Goal: Task Accomplishment & Management: Manage account settings

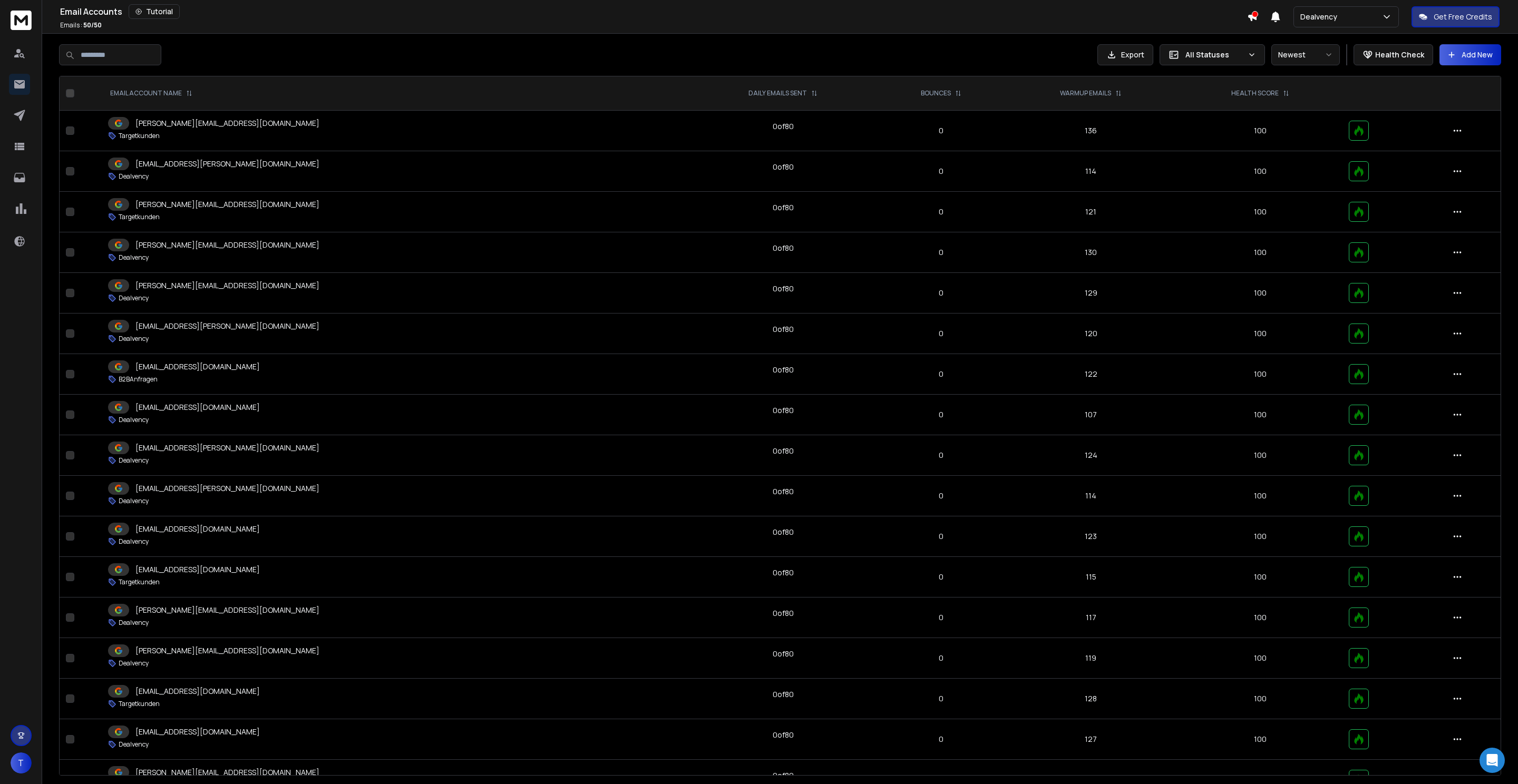
click at [1356, 28] on div "Email Accounts Tutorial Emails : 50 / 50 Dealvency Get Free Credits" at bounding box center [759, 17] width 1518 height 34
click at [1356, 24] on button "Dealvency" at bounding box center [1345, 17] width 105 height 21
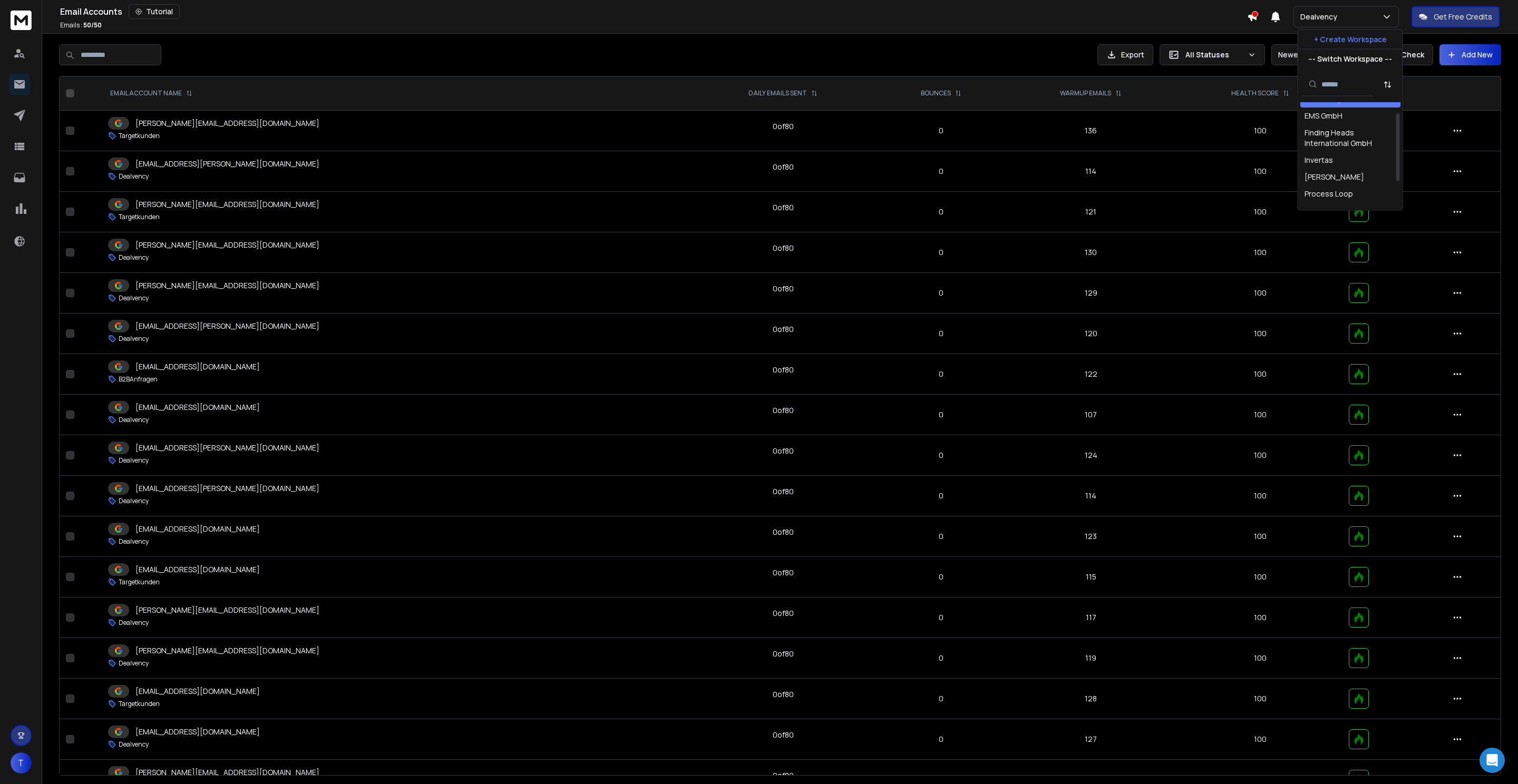
scroll to position [57, 0]
click at [1324, 192] on div "Signalia" at bounding box center [1350, 199] width 100 height 17
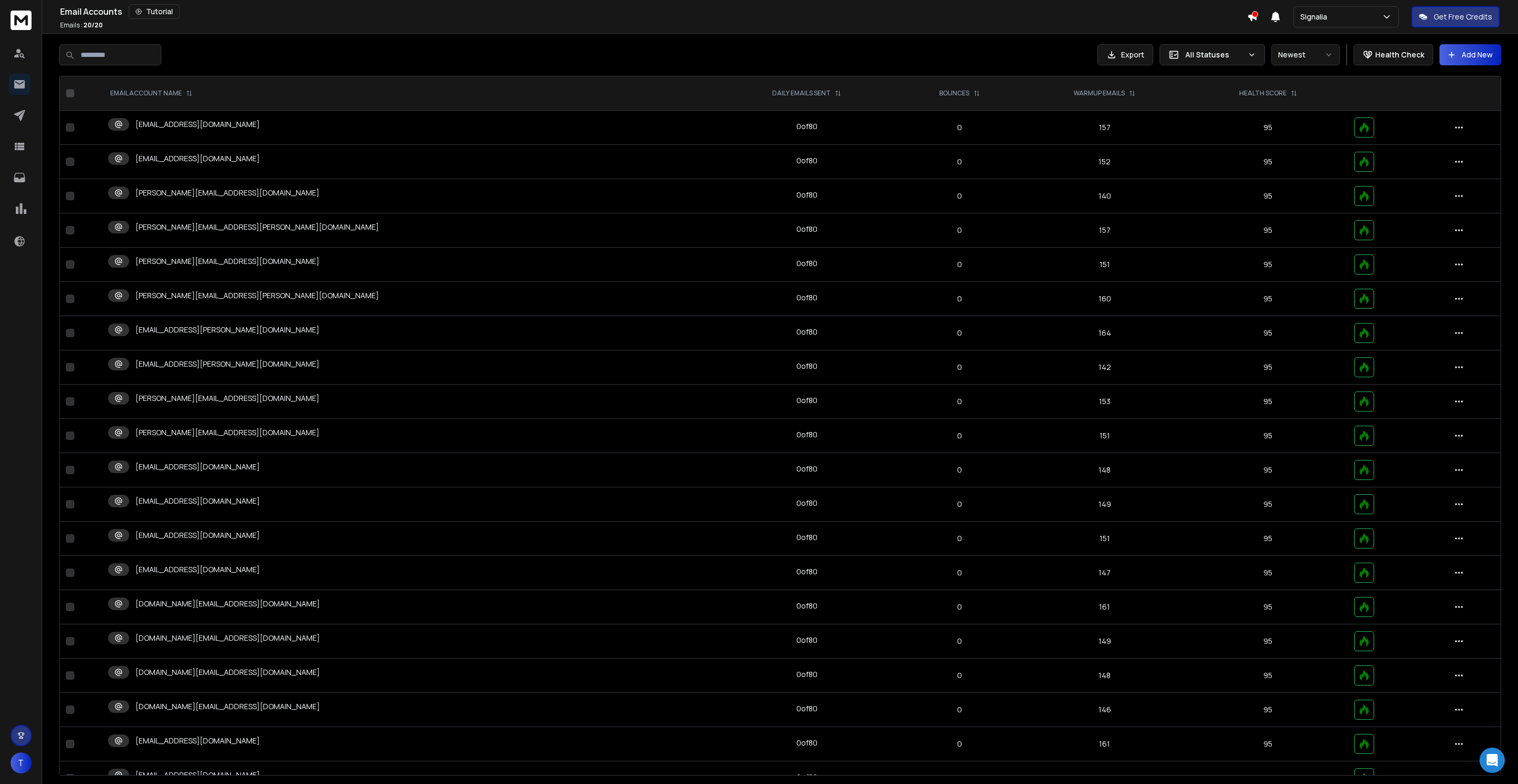
click at [22, 761] on span "T" at bounding box center [21, 762] width 21 height 21
click at [104, 743] on div "Settings" at bounding box center [96, 744] width 100 height 17
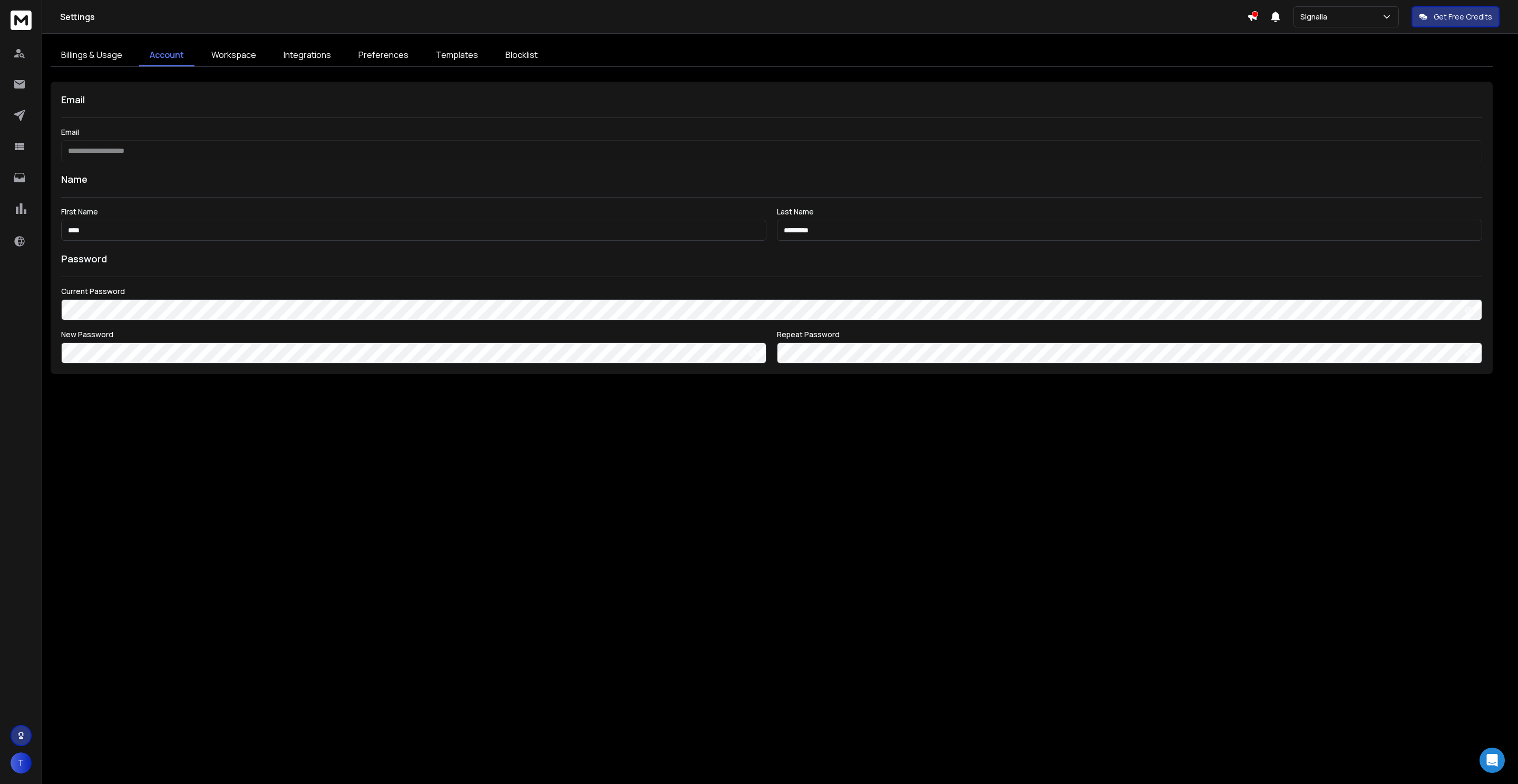
click at [505, 55] on link "Blocklist" at bounding box center [521, 55] width 53 height 22
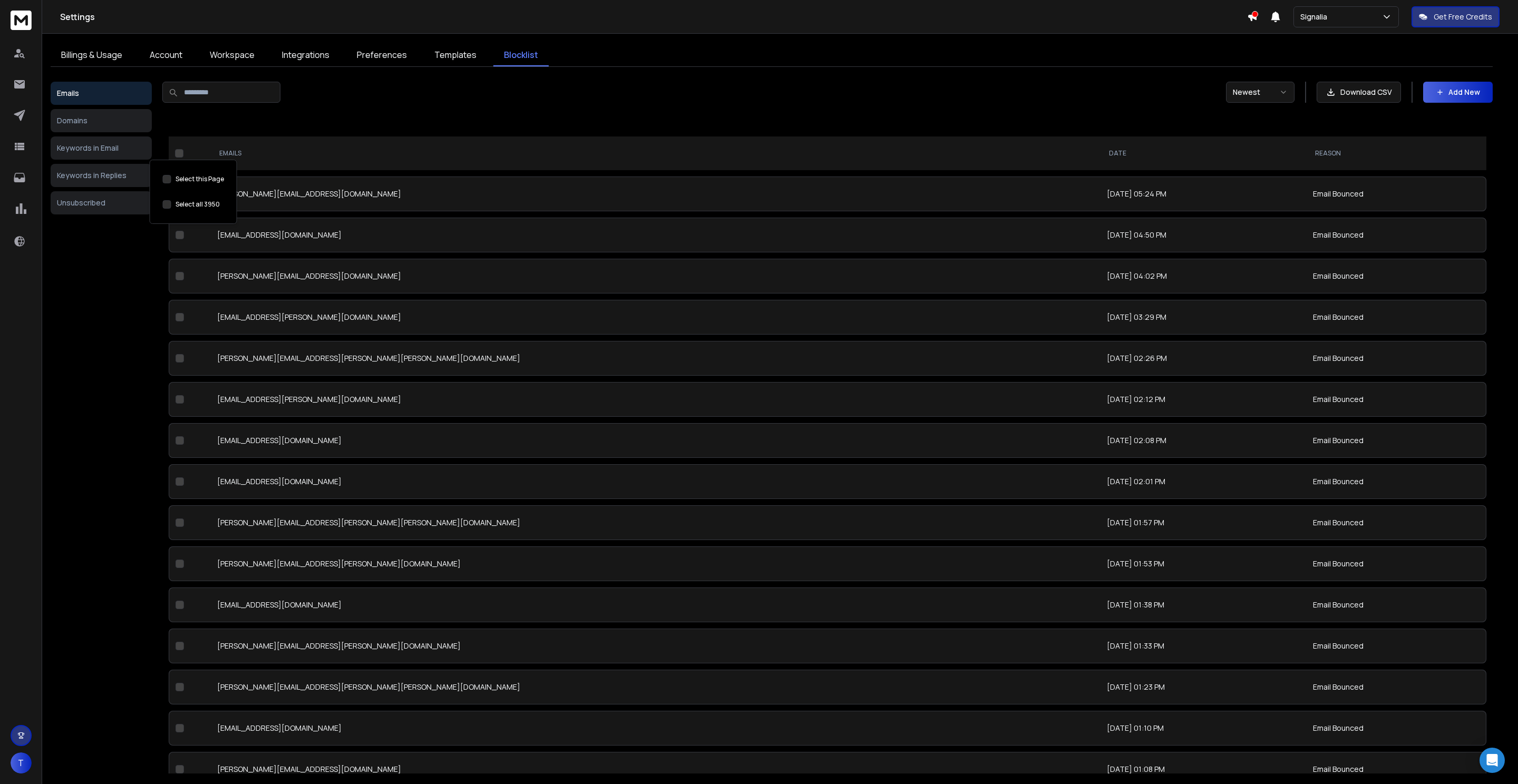
click at [178, 151] on button "Select this Page" at bounding box center [179, 154] width 9 height 9
click at [168, 207] on button "Select this Page" at bounding box center [167, 204] width 9 height 9
click at [1369, 96] on button "Download CSV" at bounding box center [1359, 92] width 84 height 21
